Goal: Task Accomplishment & Management: Manage account settings

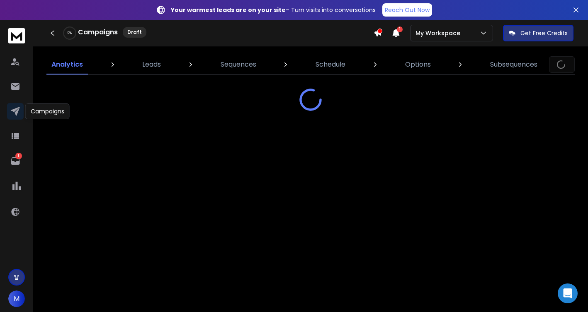
click at [17, 115] on icon at bounding box center [15, 111] width 10 height 10
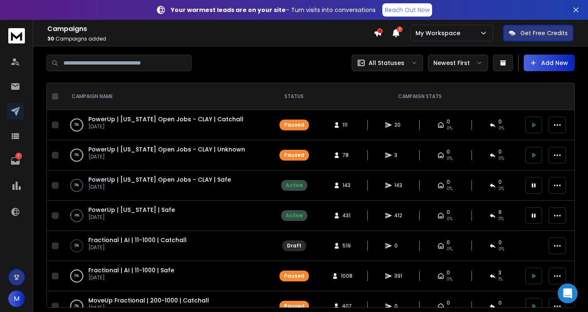
click at [201, 214] on div "4 % PowerUp | [US_STATE] | Safe [DATE]" at bounding box center [165, 216] width 191 height 20
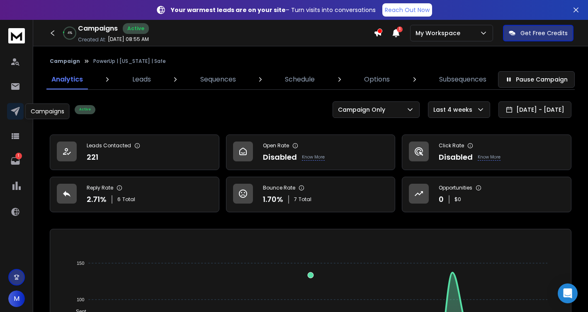
click at [20, 112] on icon at bounding box center [15, 111] width 10 height 10
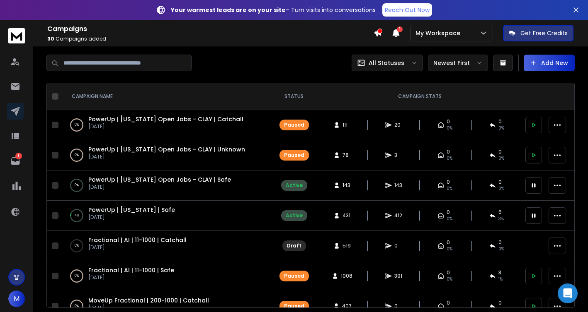
click at [161, 179] on span "PowerUp | [US_STATE] Open Jobs - CLAY | Safe" at bounding box center [159, 180] width 143 height 8
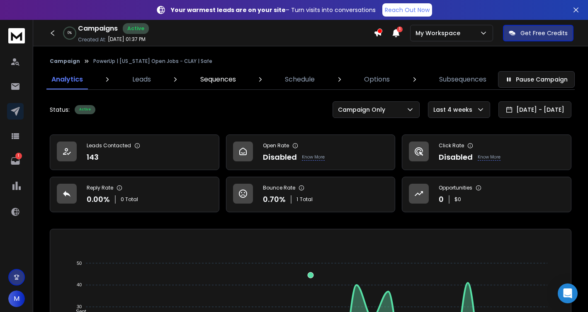
click at [206, 75] on p "Sequences" at bounding box center [218, 80] width 36 height 10
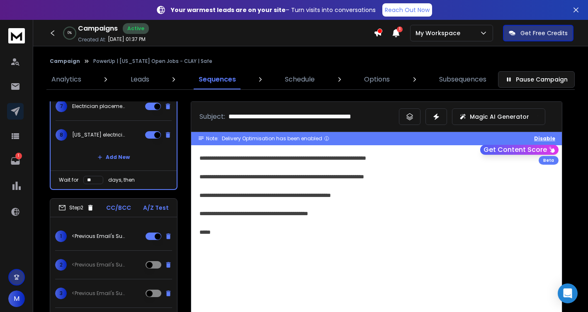
scroll to position [227, 0]
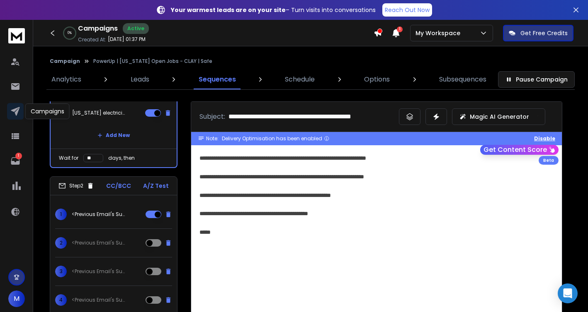
click at [9, 111] on link at bounding box center [15, 111] width 17 height 17
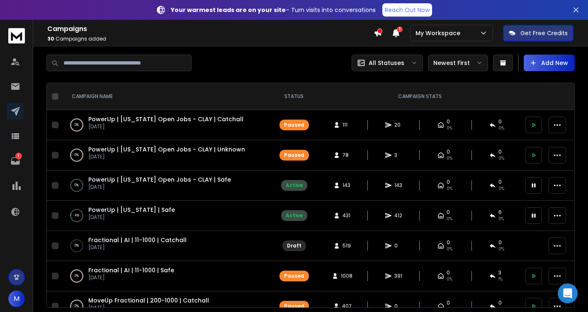
click at [150, 212] on span "PowerUp | [US_STATE] | Safe" at bounding box center [131, 210] width 87 height 8
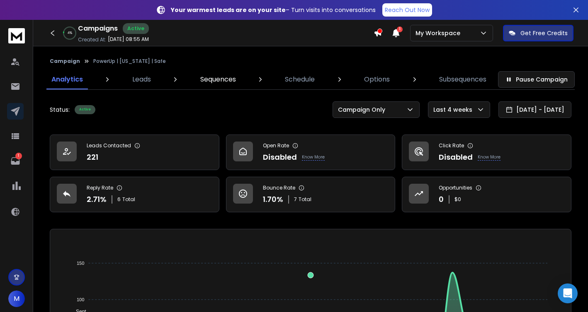
click at [212, 82] on p "Sequences" at bounding box center [218, 80] width 36 height 10
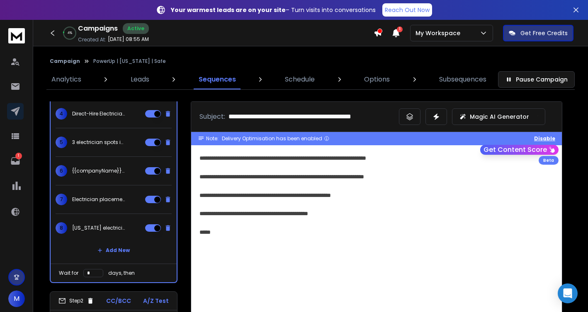
scroll to position [213, 0]
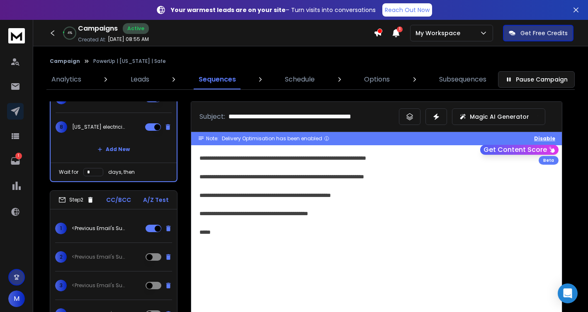
click at [99, 177] on div "Wait for * days, then" at bounding box center [114, 172] width 126 height 19
click at [91, 170] on input "*" at bounding box center [93, 172] width 20 height 8
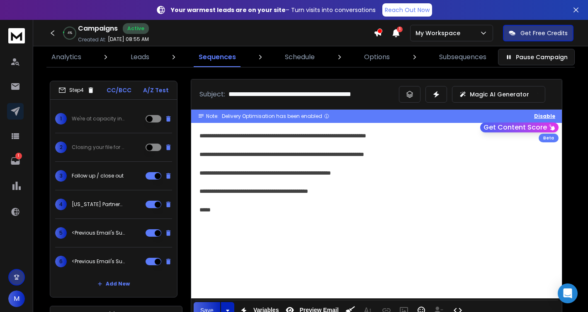
scroll to position [44, 0]
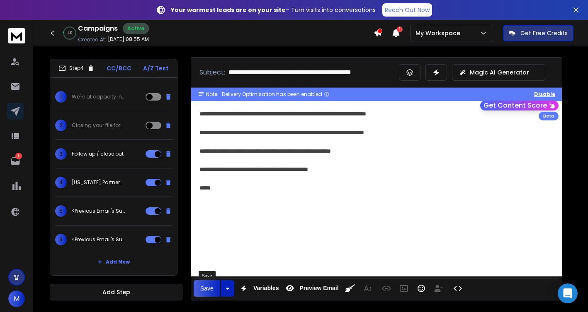
type input "**"
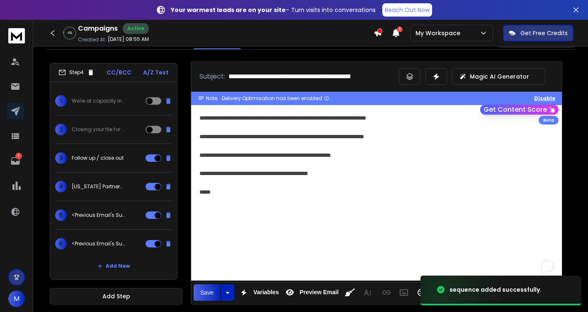
scroll to position [0, 0]
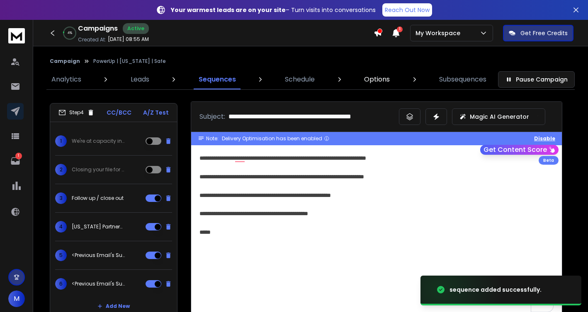
click at [379, 81] on p "Options" at bounding box center [377, 80] width 26 height 10
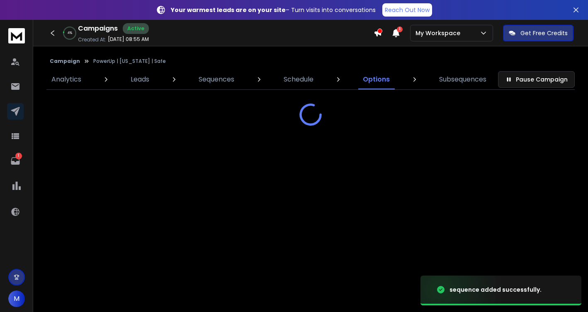
select select "*"
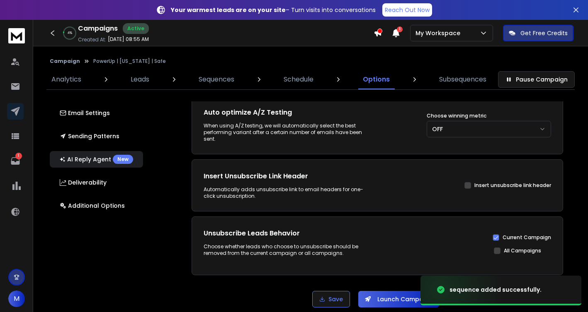
scroll to position [855, 0]
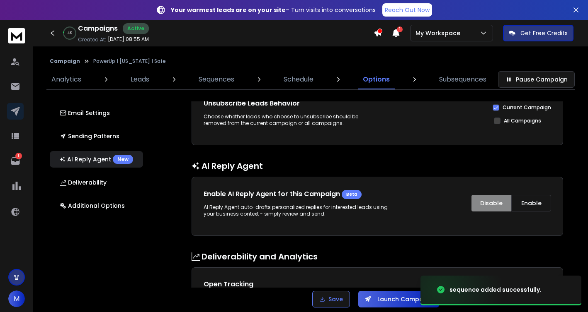
click at [397, 304] on button "Launch Campaign" at bounding box center [398, 299] width 81 height 17
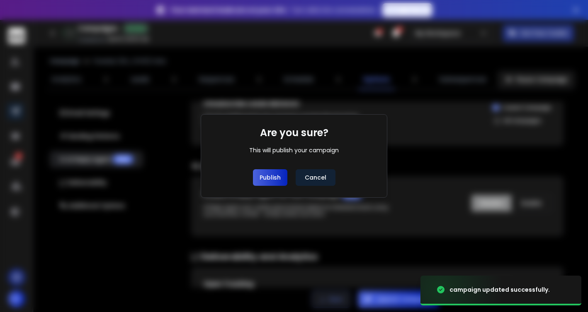
click at [256, 185] on button "Publish" at bounding box center [270, 177] width 34 height 17
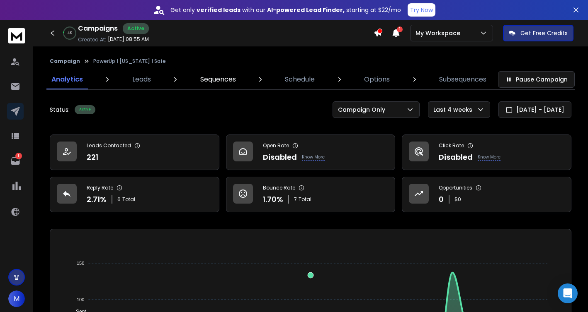
click at [208, 79] on p "Sequences" at bounding box center [218, 80] width 36 height 10
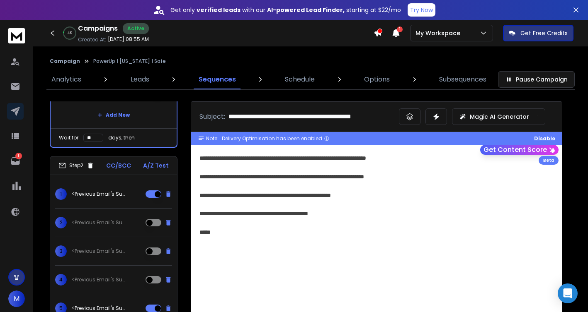
scroll to position [400, 0]
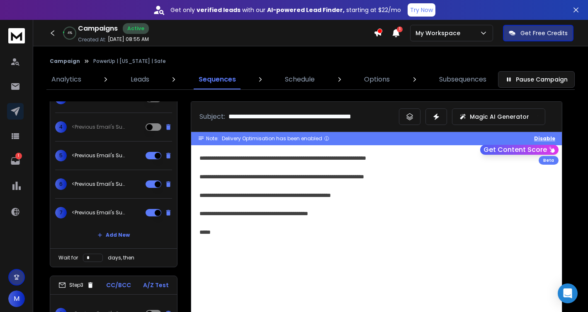
click at [95, 171] on div "6 <Previous Email's Subject>" at bounding box center [113, 184] width 117 height 29
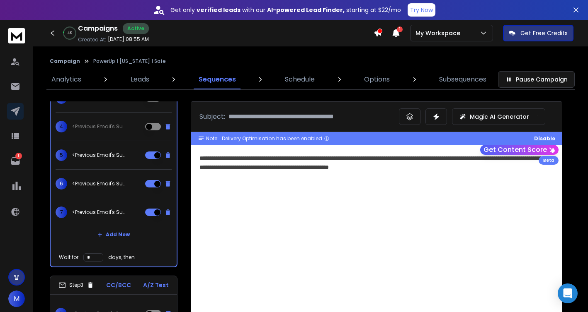
click at [91, 201] on div "7 <Previous Email's Subject>" at bounding box center [114, 212] width 116 height 28
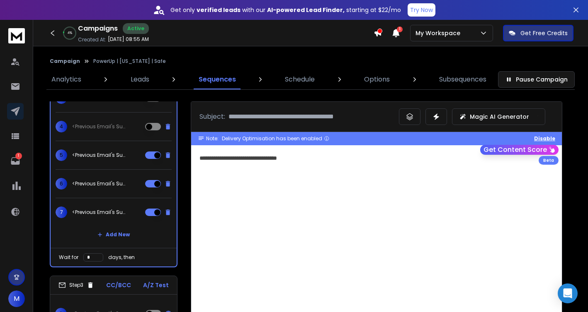
click at [87, 204] on div "7 <Previous Email's Subject>" at bounding box center [114, 212] width 116 height 28
click at [91, 172] on div "6 <Previous Email's Subject>" at bounding box center [114, 184] width 116 height 29
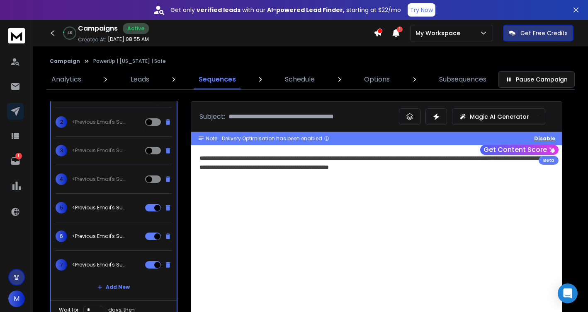
scroll to position [380, 0]
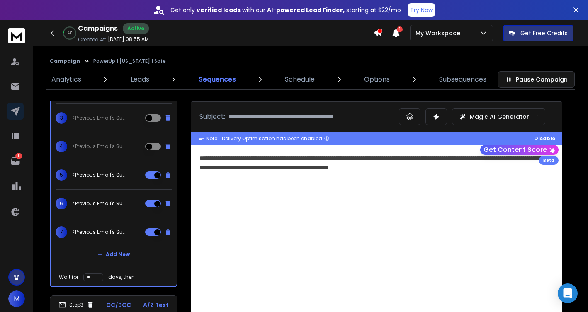
click at [94, 170] on div "5 <Previous Email's Subject>" at bounding box center [91, 175] width 70 height 12
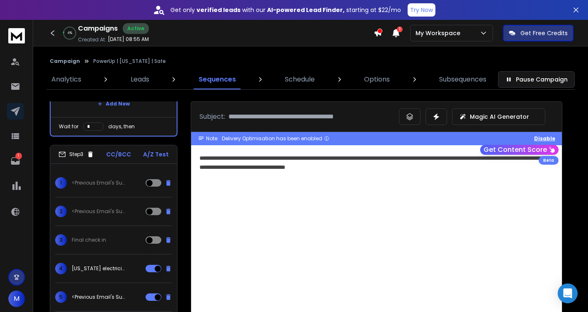
scroll to position [581, 0]
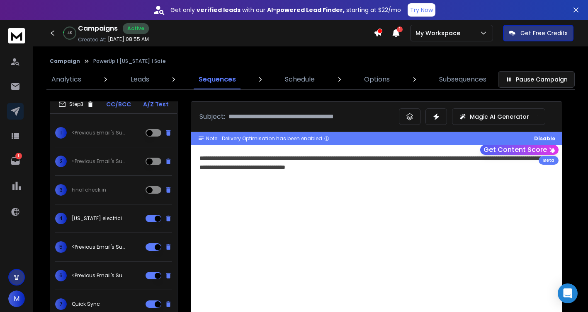
click at [87, 215] on p "[US_STATE] electrician partnership" at bounding box center [98, 218] width 53 height 7
type input "**********"
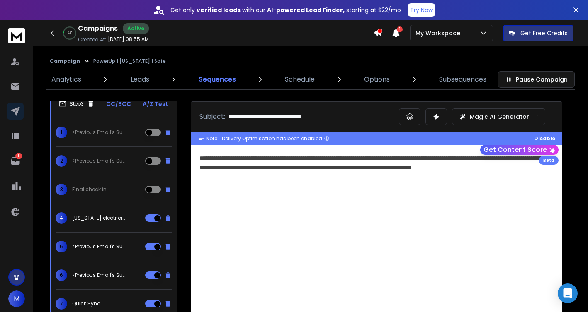
click at [100, 259] on div "5 <Previous Email's Subject>" at bounding box center [114, 247] width 116 height 29
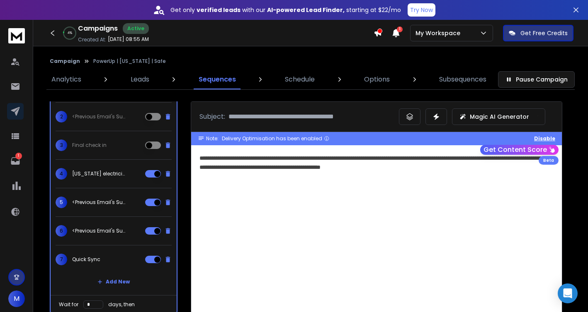
scroll to position [627, 0]
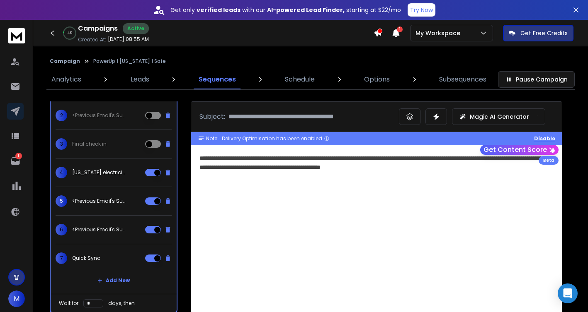
click at [103, 256] on div "7 Quick Sync" at bounding box center [114, 258] width 116 height 28
type input "**********"
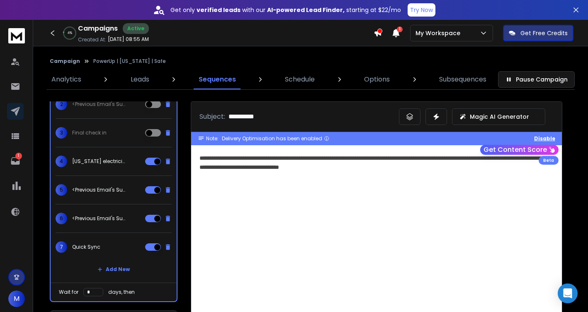
scroll to position [639, 0]
click at [97, 218] on p "<Previous Email's Subject>" at bounding box center [98, 218] width 53 height 7
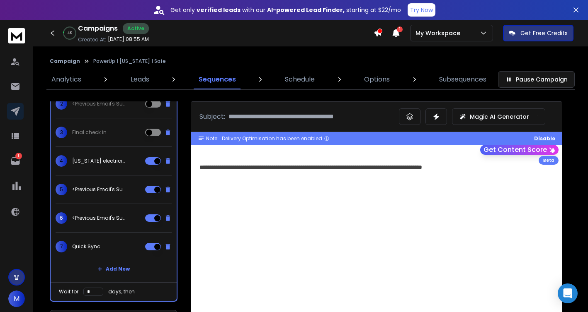
click at [96, 252] on div "7 Quick Sync" at bounding box center [78, 247] width 45 height 12
type input "**********"
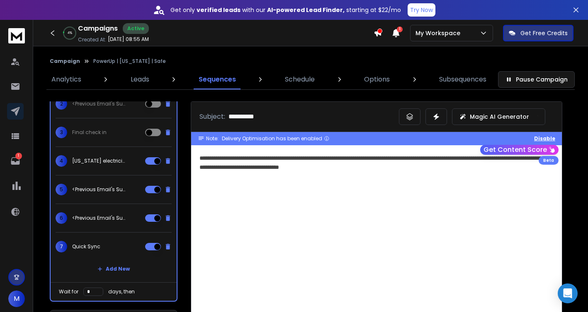
click at [99, 221] on div "6 <Previous Email's Subject>" at bounding box center [91, 219] width 70 height 12
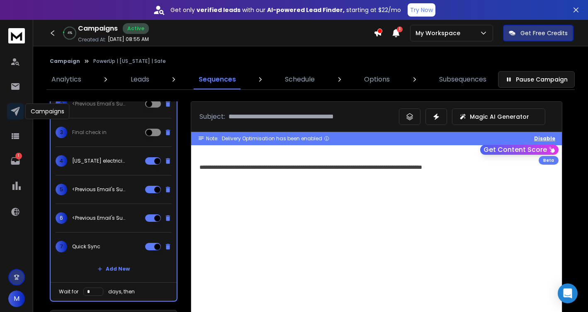
click at [15, 109] on icon at bounding box center [15, 111] width 9 height 9
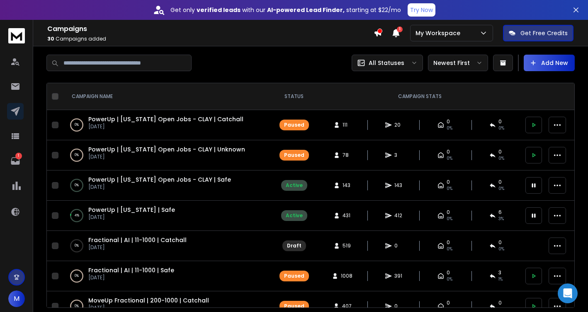
click at [533, 215] on icon at bounding box center [533, 215] width 7 height 7
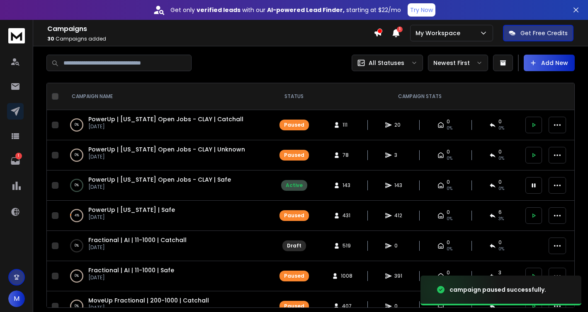
click at [246, 209] on div "4 % PowerUp | [US_STATE] | Safe [DATE]" at bounding box center [165, 216] width 191 height 20
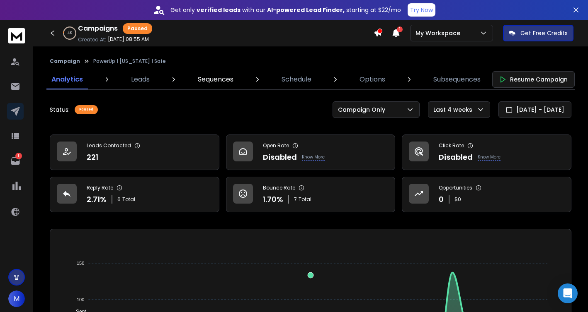
click at [233, 82] on p "Sequences" at bounding box center [216, 80] width 36 height 10
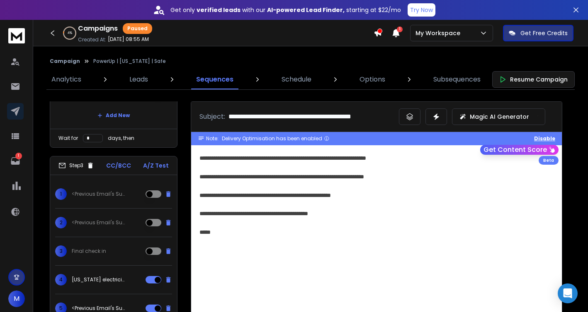
scroll to position [846, 0]
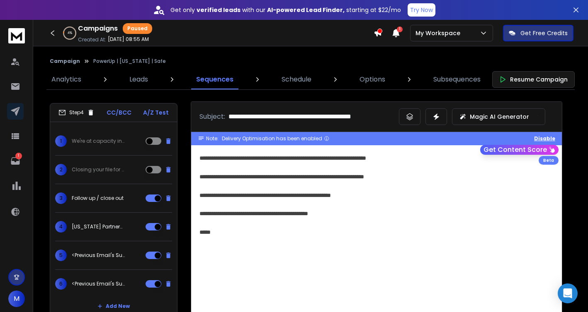
click at [92, 203] on div "3 Follow up / close out" at bounding box center [89, 199] width 68 height 12
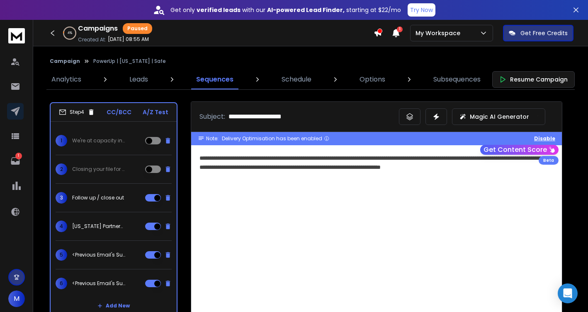
click at [89, 230] on p "[US_STATE] Partners Selected" at bounding box center [98, 226] width 53 height 7
type input "**********"
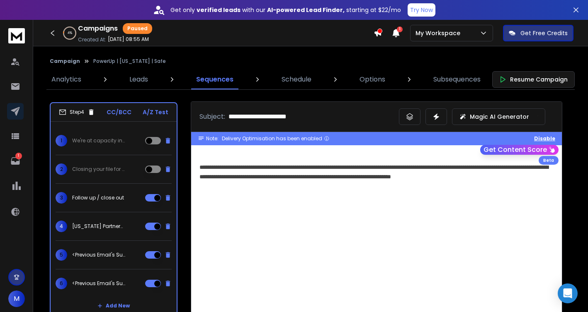
click at [90, 245] on div "5 <Previous Email's Subject>" at bounding box center [114, 255] width 116 height 29
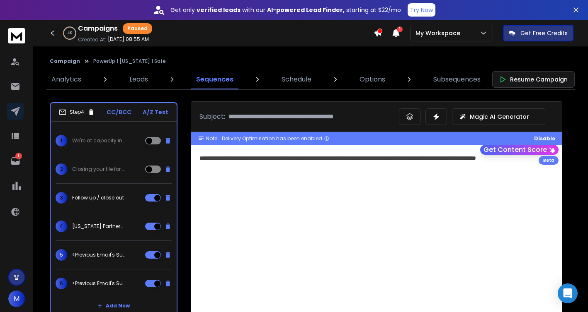
click at [92, 266] on div "5 <Previous Email's Subject>" at bounding box center [114, 255] width 116 height 29
click at [94, 238] on div "4 Texas Partners Selected" at bounding box center [114, 227] width 116 height 29
type input "**********"
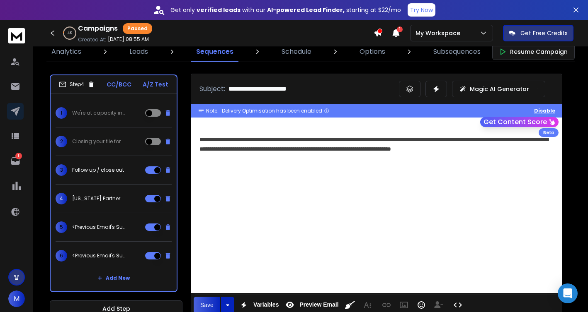
scroll to position [29, 0]
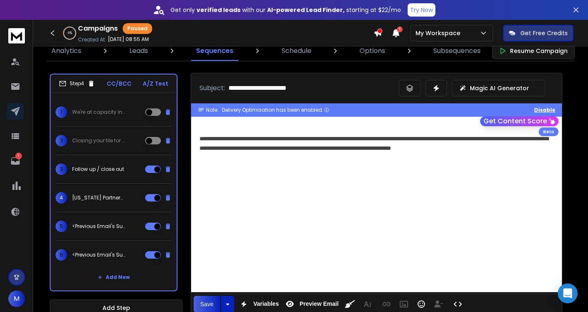
click at [96, 248] on div "6 <Previous Email's Subject>" at bounding box center [114, 255] width 116 height 28
